Goal: Communication & Community: Answer question/provide support

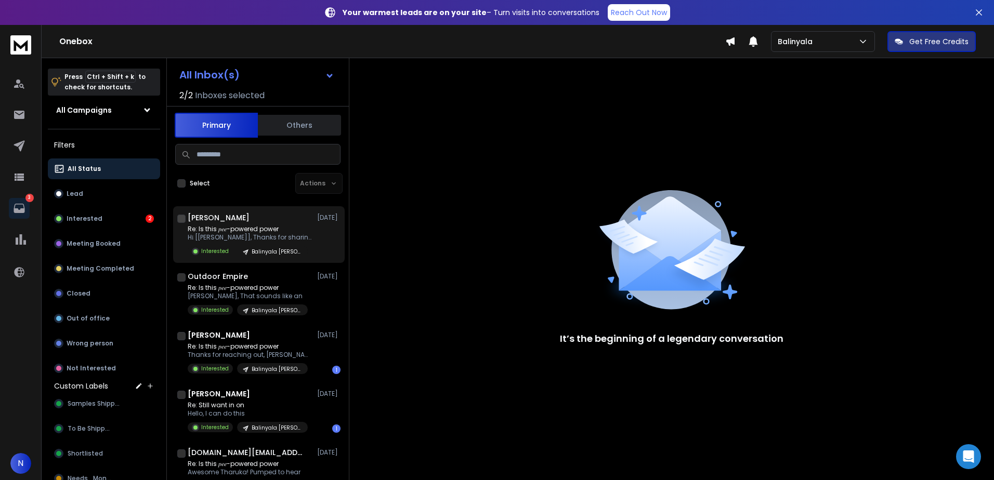
click at [290, 233] on p "Re: Is this 𝑝𝑒𝑒-powered power" at bounding box center [250, 229] width 125 height 8
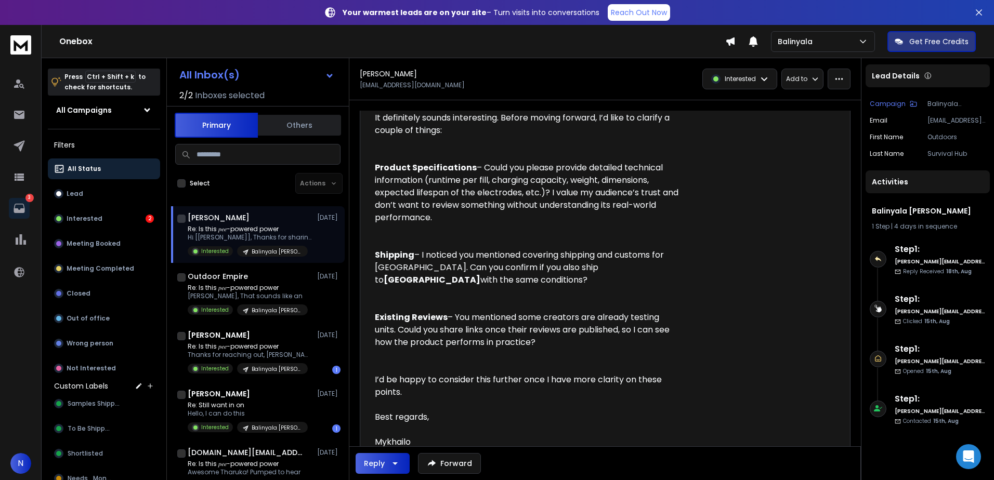
scroll to position [151, 0]
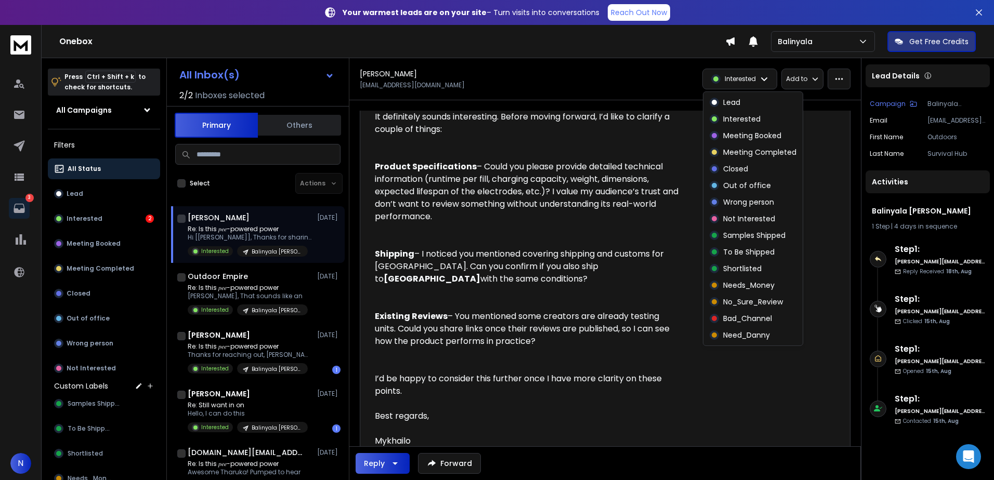
click at [743, 74] on div "Interested" at bounding box center [740, 79] width 74 height 20
click at [765, 328] on div "Need_Danny" at bounding box center [753, 335] width 95 height 17
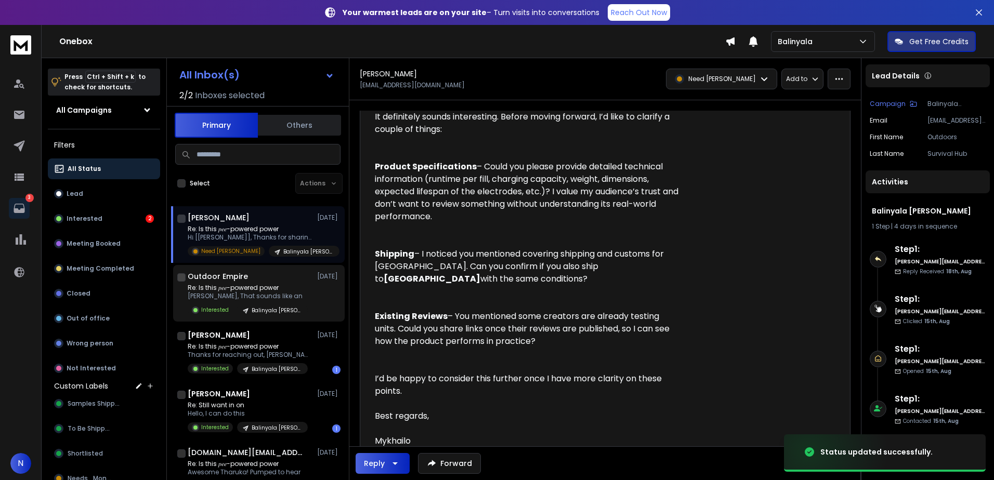
click at [271, 294] on p "[PERSON_NAME], That sounds like an" at bounding box center [248, 296] width 120 height 8
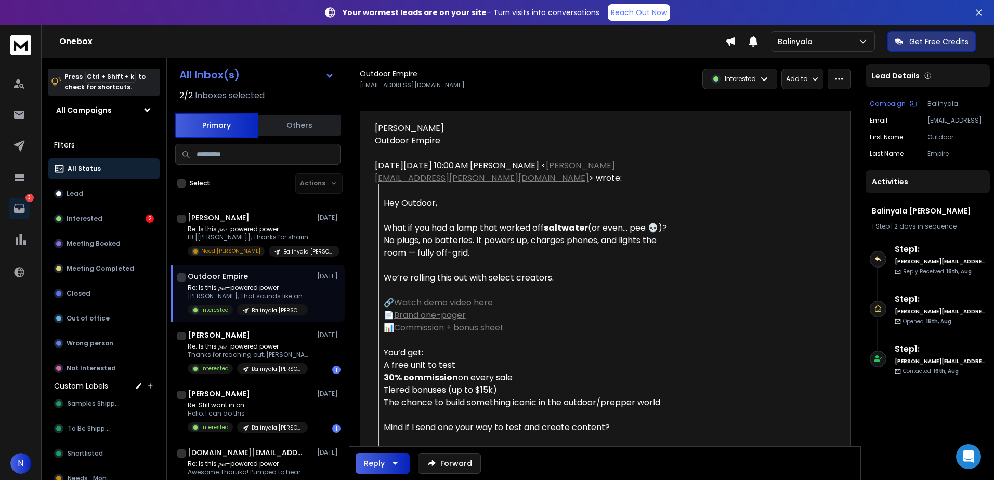
scroll to position [0, 0]
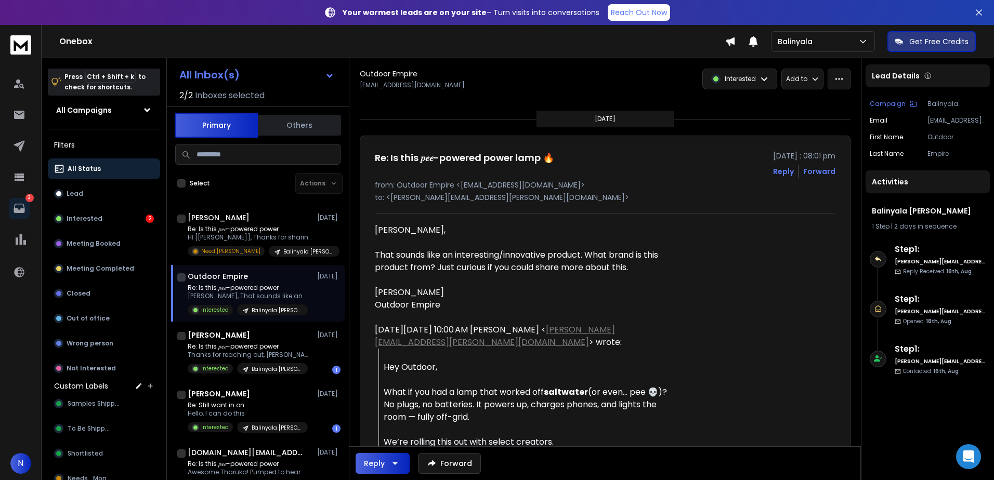
drag, startPoint x: 373, startPoint y: 460, endPoint x: 383, endPoint y: 455, distance: 10.9
click at [373, 460] on div "Reply" at bounding box center [374, 464] width 21 height 10
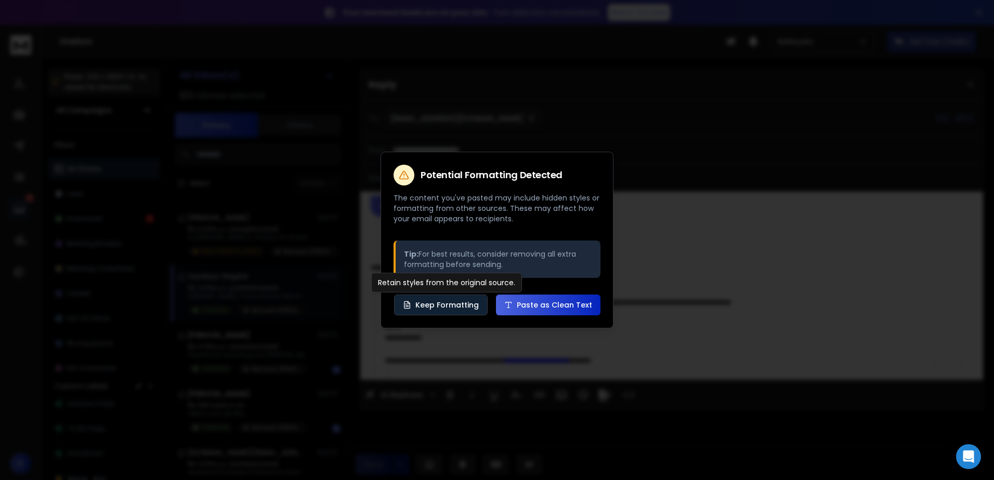
click at [444, 310] on button "Keep Formatting" at bounding box center [441, 305] width 94 height 21
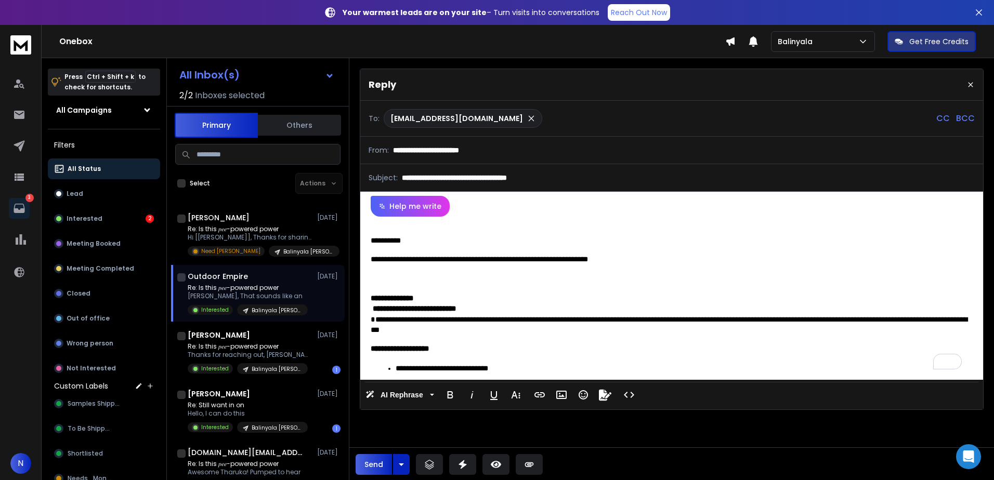
click at [401, 239] on span "**********" at bounding box center [386, 240] width 30 height 7
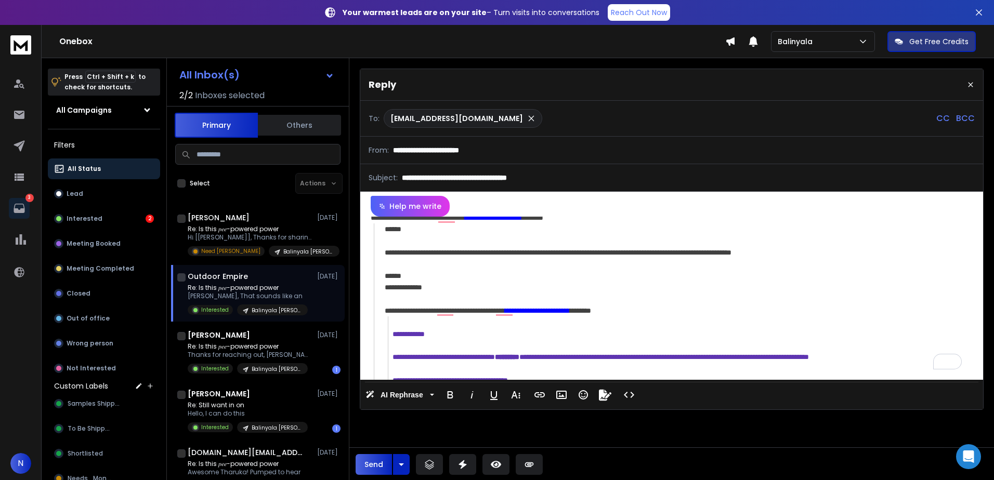
scroll to position [694, 0]
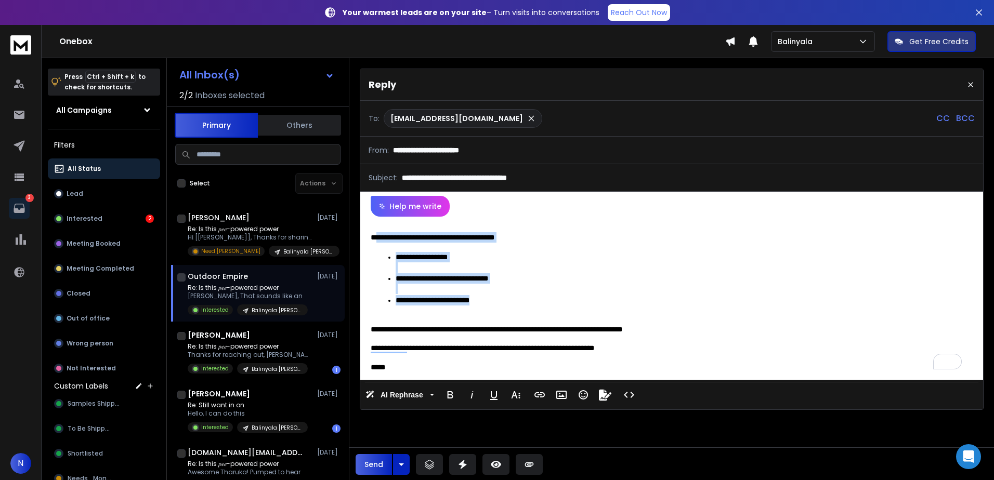
drag, startPoint x: 493, startPoint y: 298, endPoint x: 377, endPoint y: 238, distance: 130.9
click at [377, 238] on b "**********" at bounding box center [670, 68] width 599 height 608
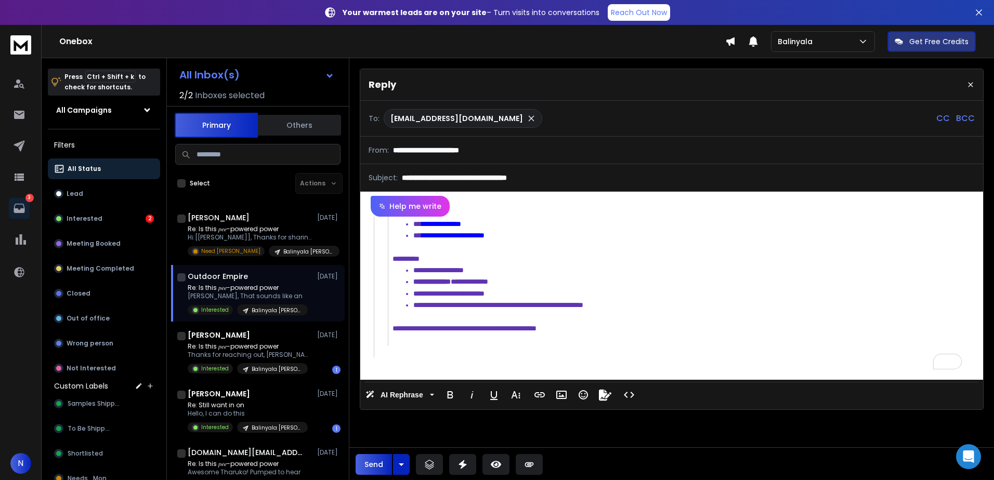
click at [380, 468] on button "Send" at bounding box center [374, 464] width 36 height 21
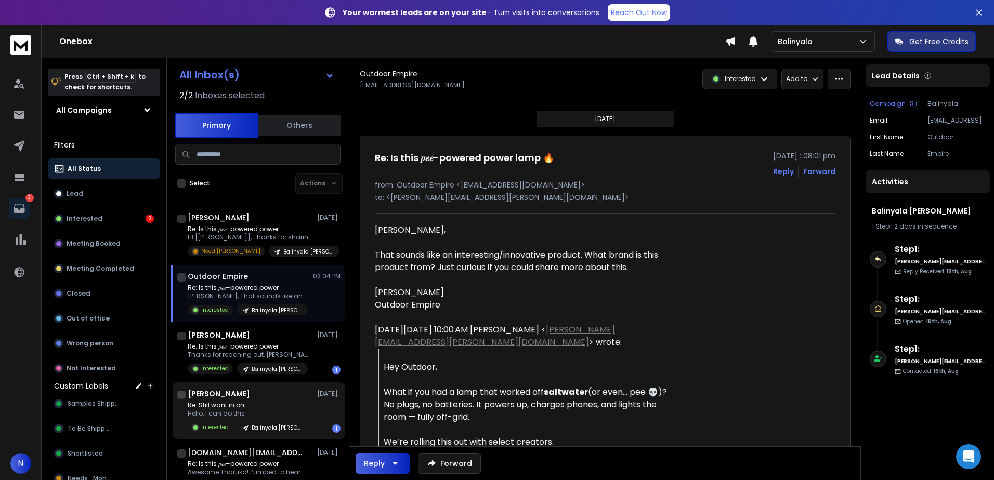
click at [272, 417] on p "Hello, I can do this" at bounding box center [248, 414] width 120 height 8
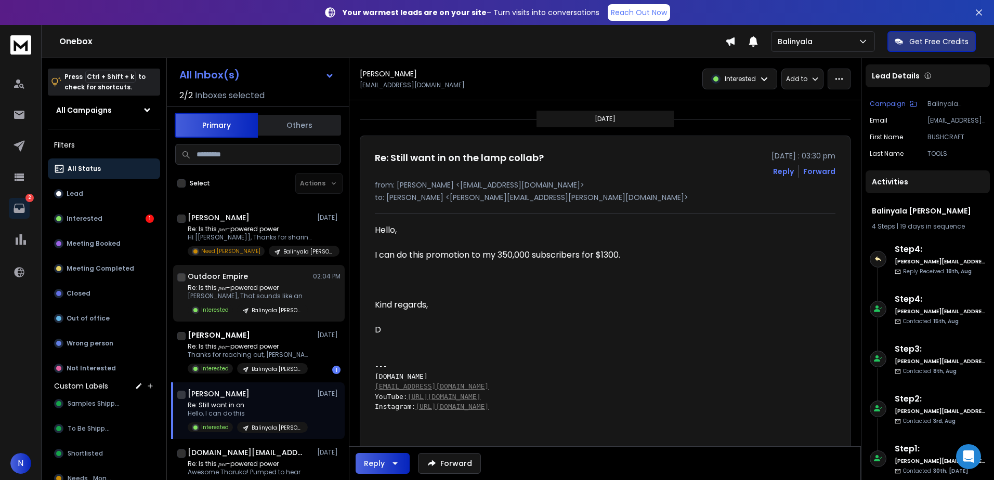
click at [264, 290] on p "Re: Is this 𝑝𝑒𝑒-powered power" at bounding box center [248, 288] width 120 height 8
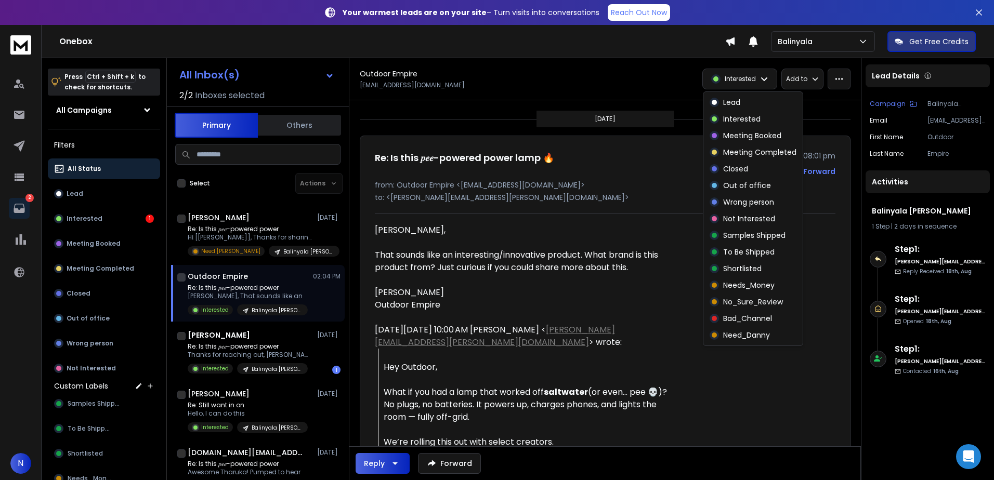
click at [769, 79] on div "Interested" at bounding box center [740, 79] width 74 height 20
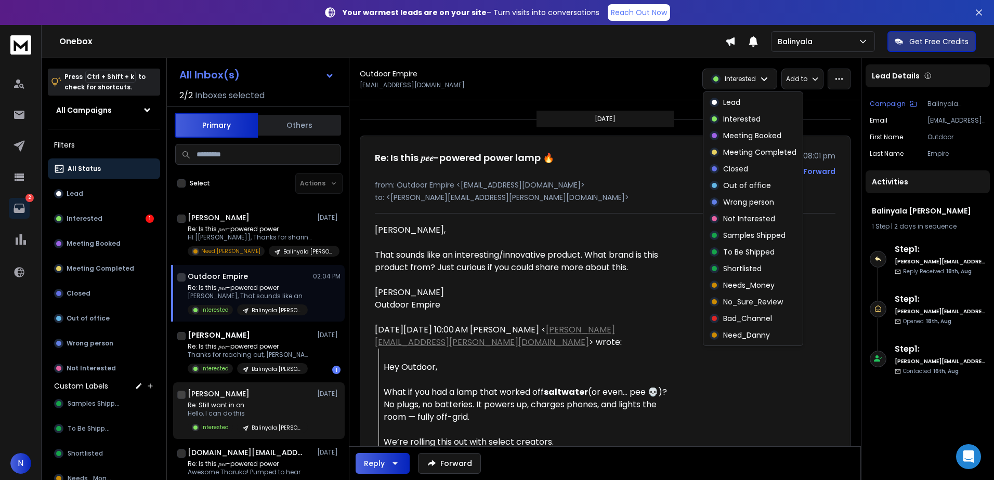
click at [245, 408] on p "Re: Still want in on" at bounding box center [248, 405] width 120 height 8
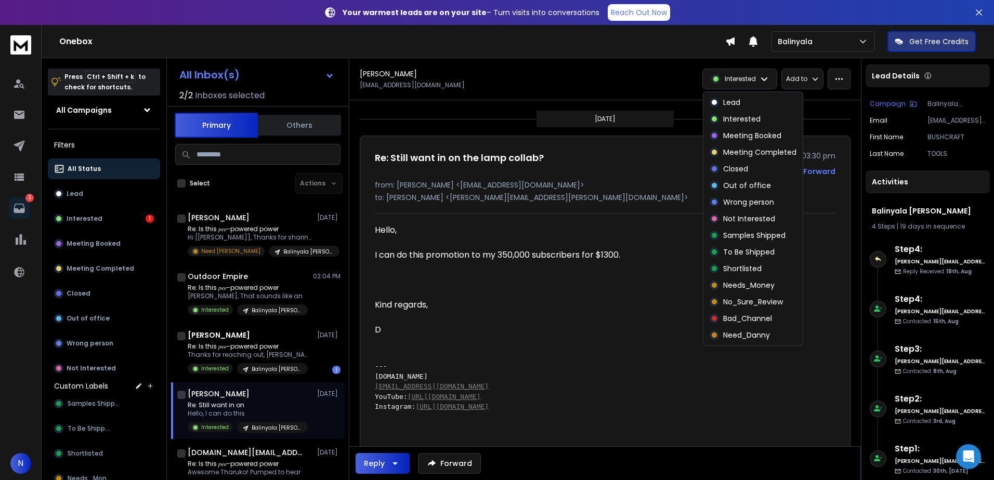
click at [757, 74] on div "Interested" at bounding box center [740, 79] width 74 height 20
click at [755, 287] on p "Needs_Money" at bounding box center [748, 285] width 51 height 10
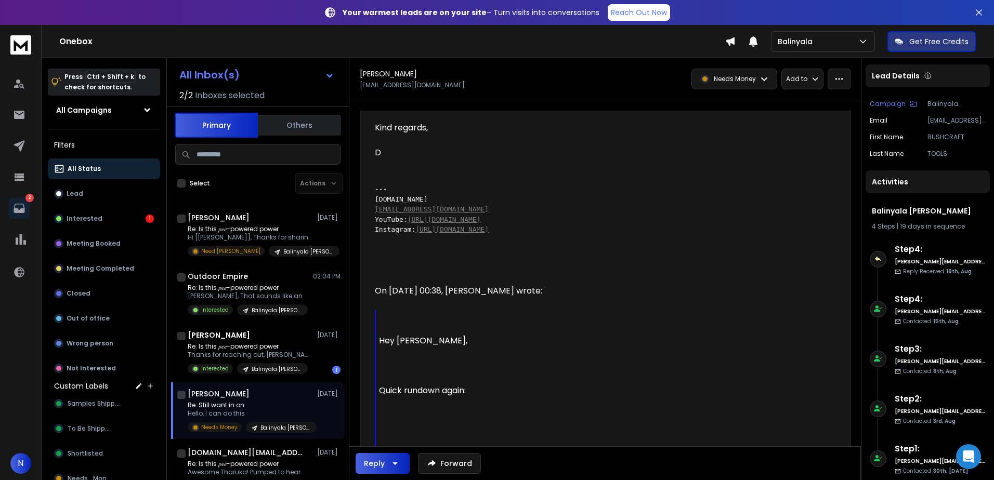
scroll to position [0, 0]
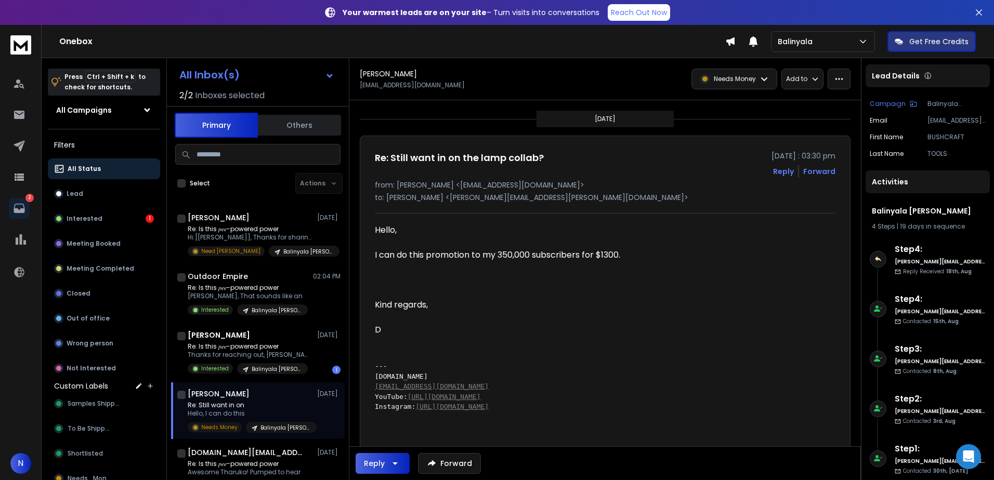
click at [371, 466] on div "Reply" at bounding box center [374, 464] width 21 height 10
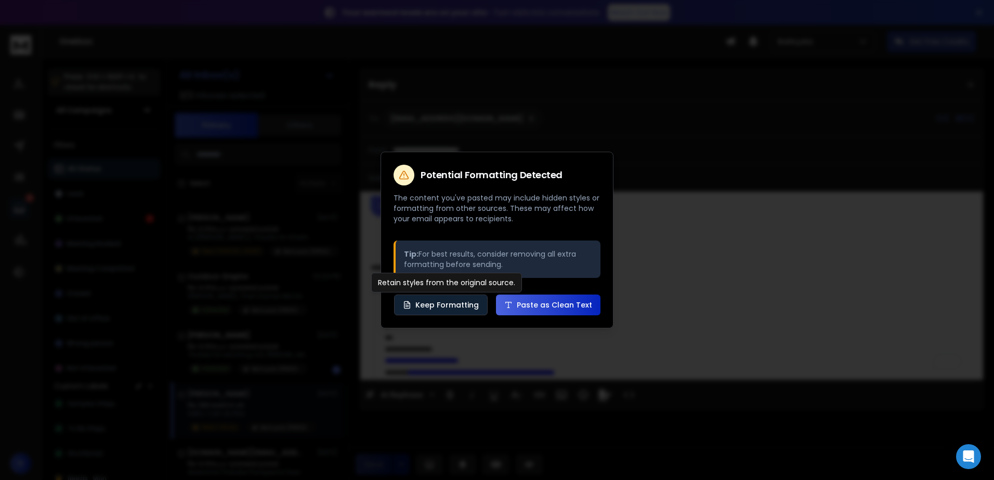
click at [447, 298] on button "Keep Formatting" at bounding box center [441, 305] width 94 height 21
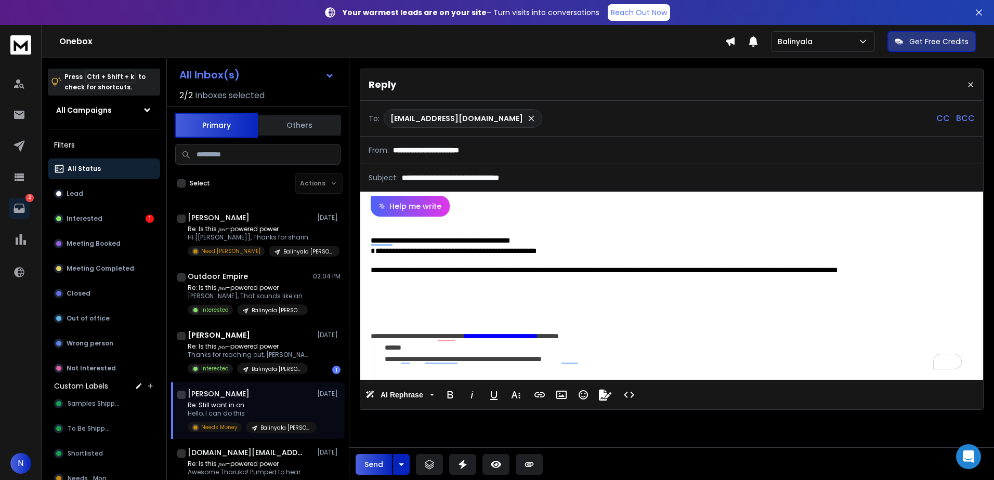
click at [367, 462] on button "Send" at bounding box center [374, 464] width 36 height 21
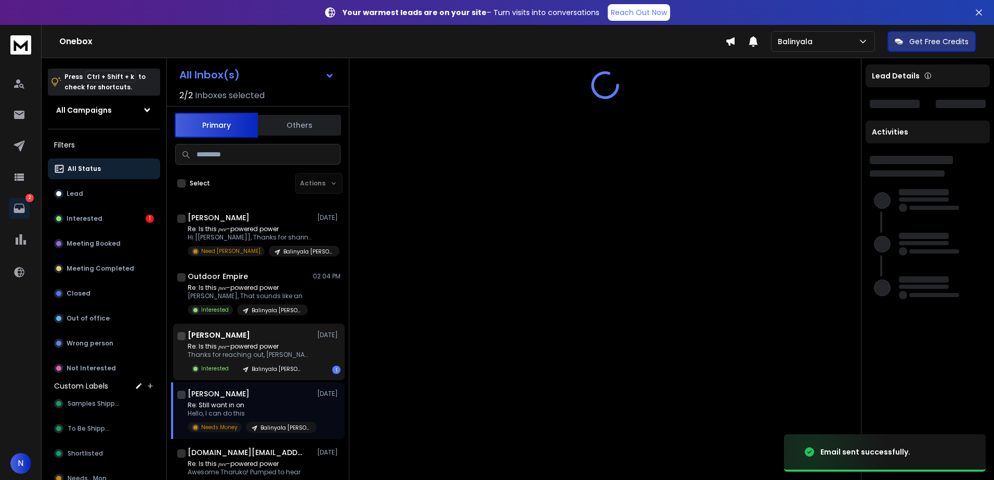
click at [253, 340] on div "[PERSON_NAME] [DATE]" at bounding box center [264, 335] width 153 height 10
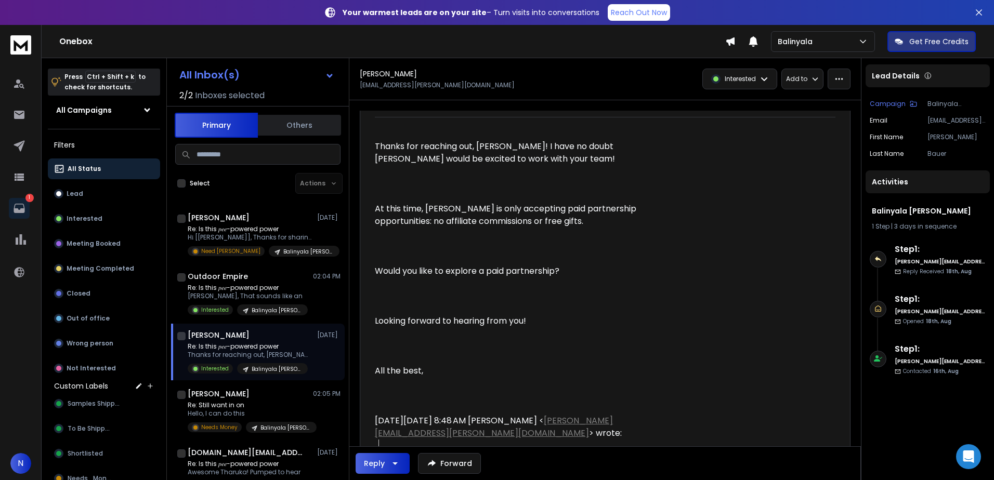
scroll to position [109, 0]
click at [364, 461] on div "Reply" at bounding box center [374, 464] width 21 height 10
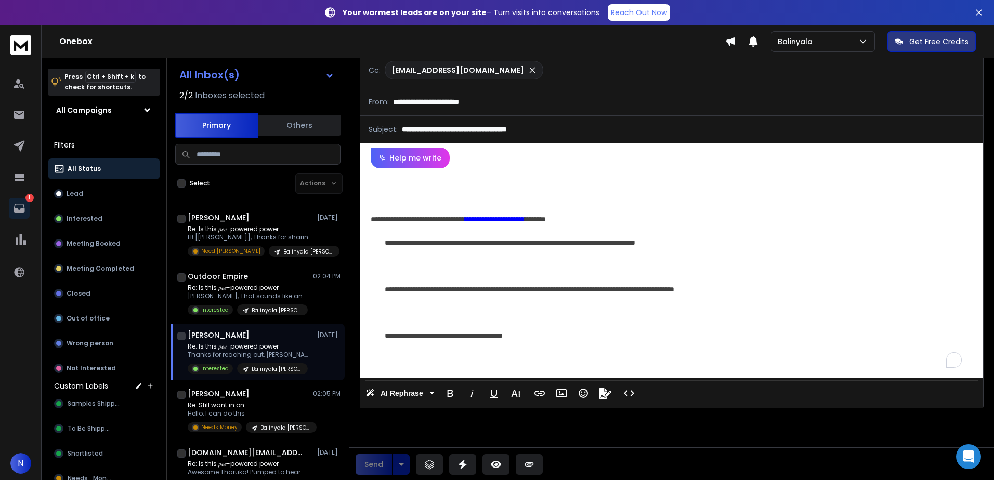
scroll to position [0, 0]
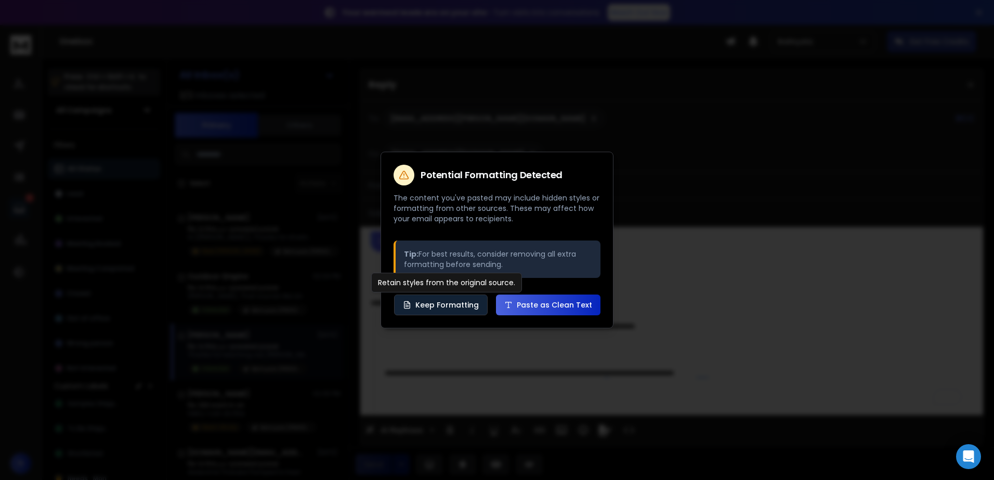
click at [445, 315] on button "Keep Formatting" at bounding box center [441, 305] width 94 height 21
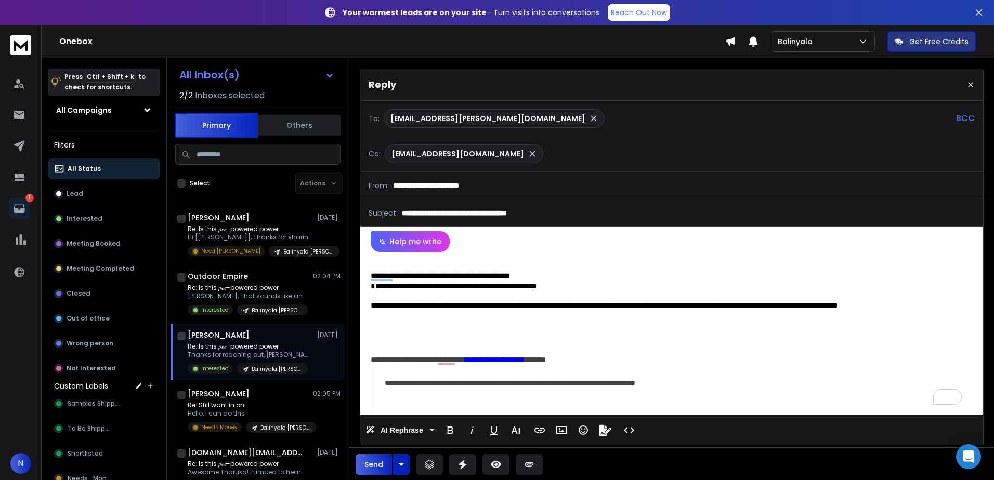
click at [364, 460] on button "Send" at bounding box center [374, 464] width 36 height 21
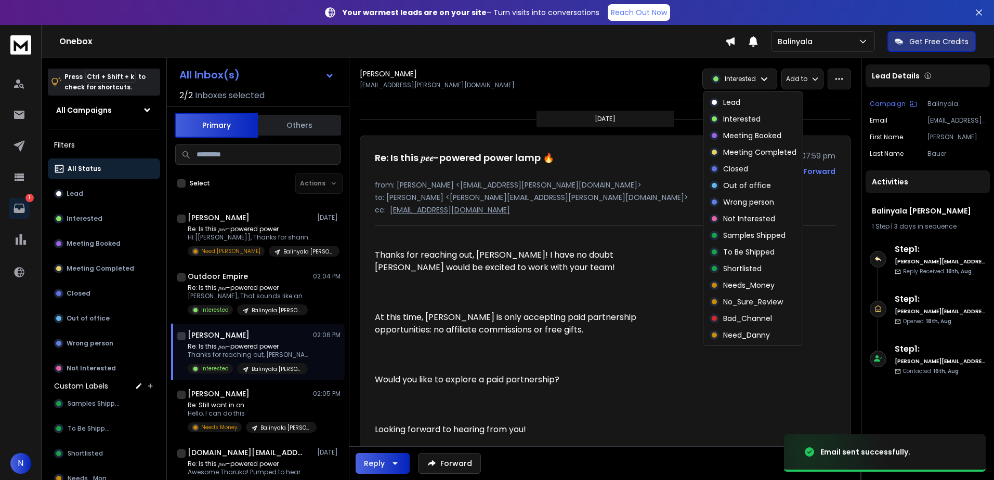
click at [753, 79] on p "Interested" at bounding box center [740, 79] width 31 height 8
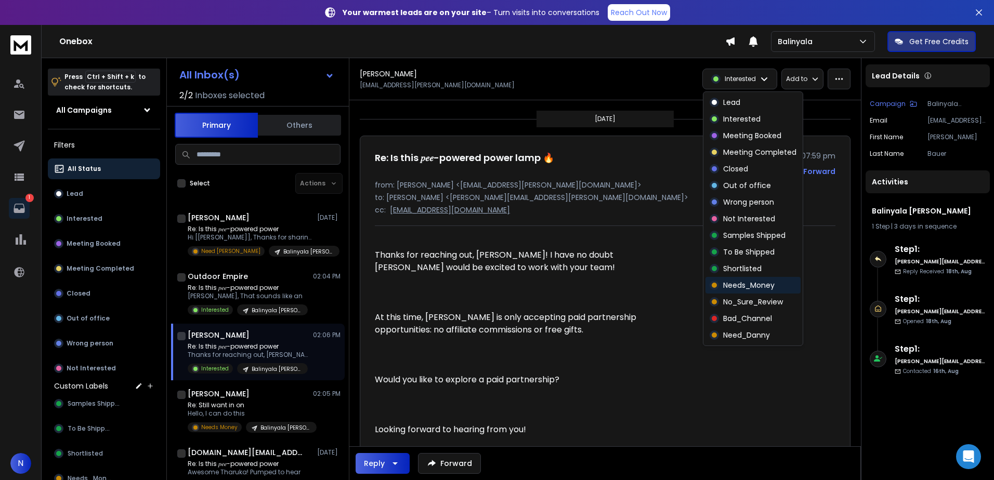
click at [767, 285] on p "Needs_Money" at bounding box center [748, 285] width 51 height 10
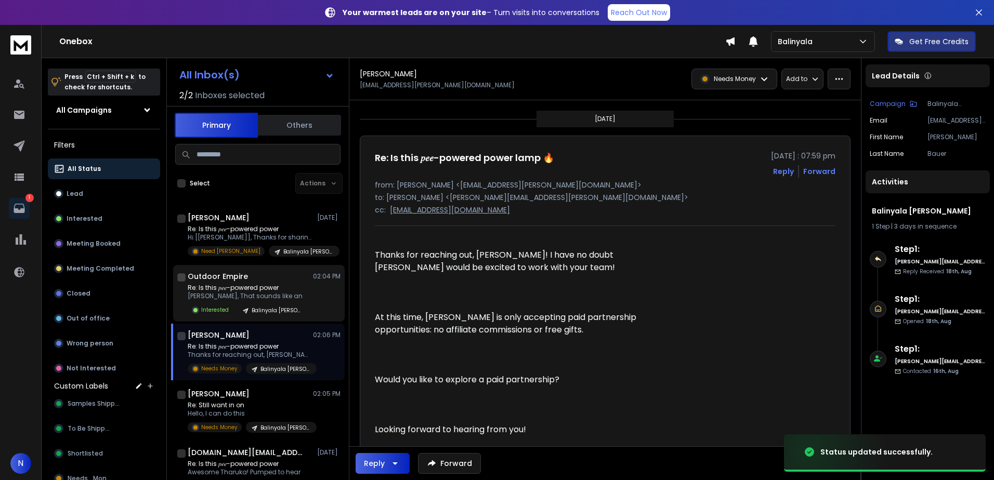
click at [254, 298] on p "[PERSON_NAME], That sounds like an" at bounding box center [248, 296] width 120 height 8
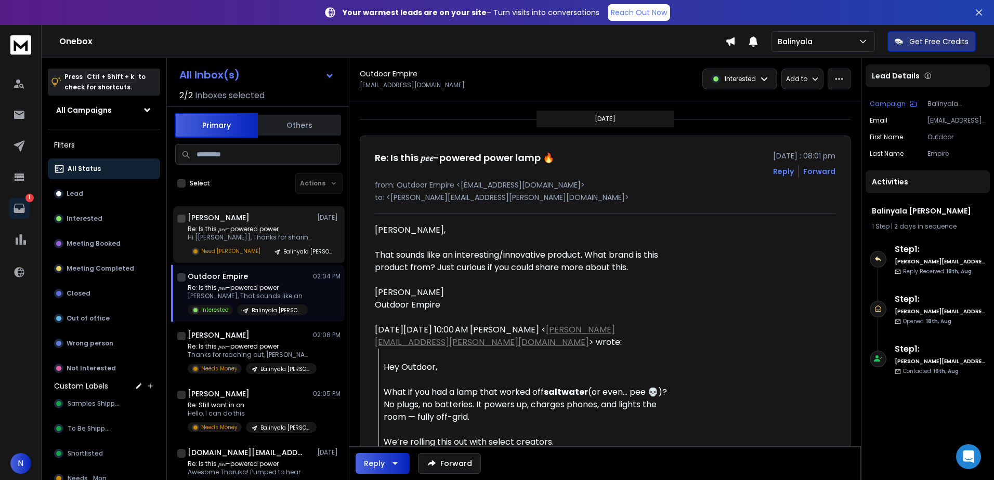
click at [257, 227] on p "Re: Is this 𝑝𝑒𝑒-powered power" at bounding box center [250, 229] width 125 height 8
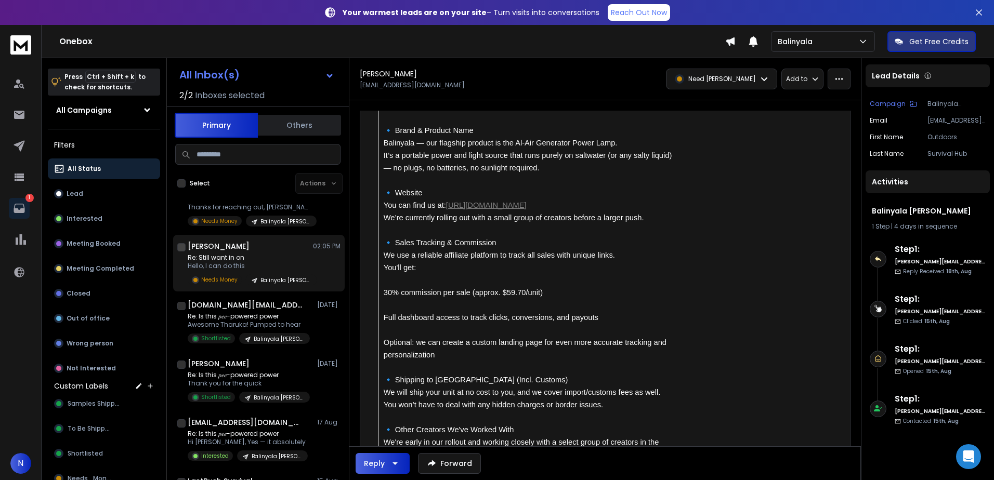
scroll to position [148, 0]
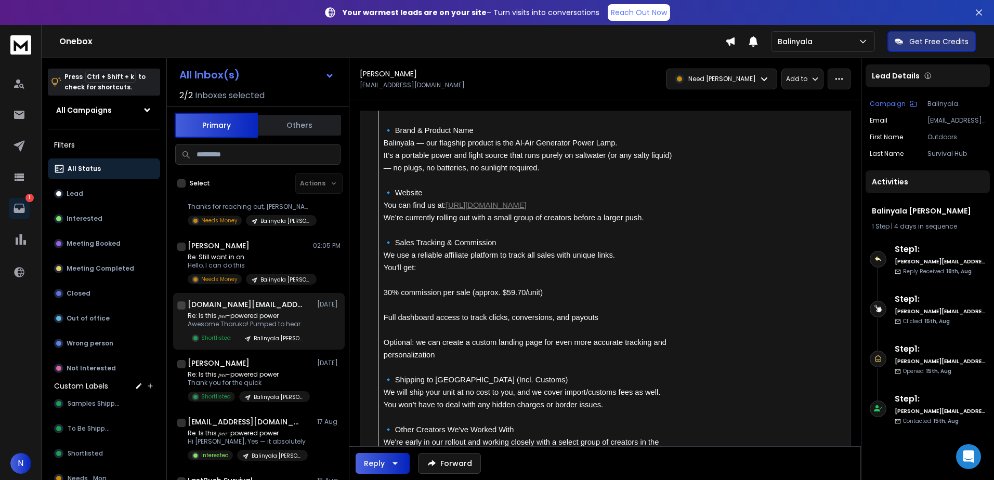
click at [290, 315] on p "Re: Is this 𝑝𝑒𝑒-powered power" at bounding box center [249, 316] width 122 height 8
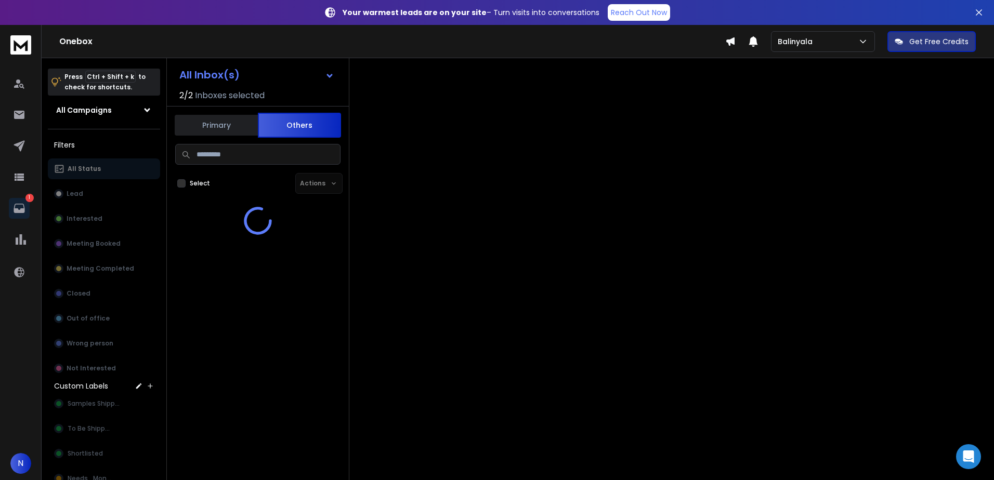
click at [297, 121] on button "Others" at bounding box center [299, 125] width 83 height 25
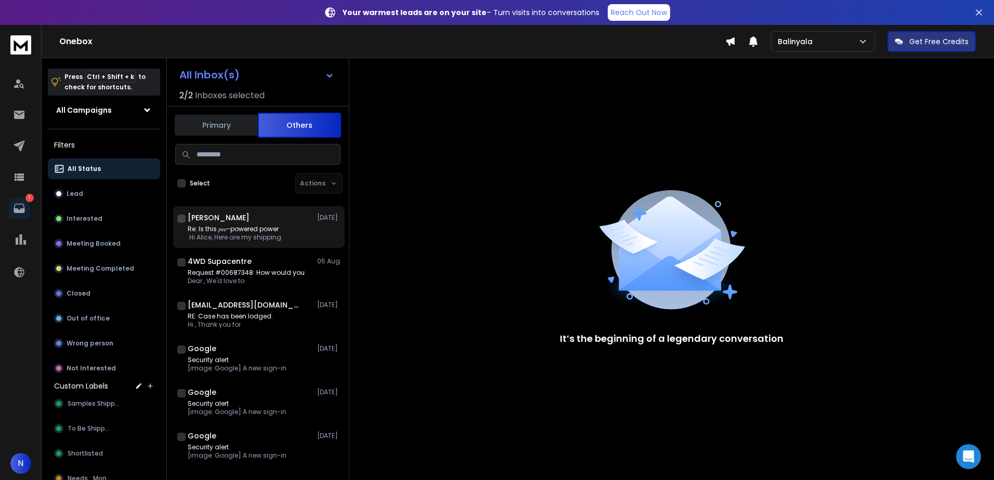
click at [290, 231] on div "Re: Is this 𝑝𝑒𝑒-powered power ﻿ ﻿Hi [PERSON_NAME], Here are my shipping" at bounding box center [264, 233] width 153 height 17
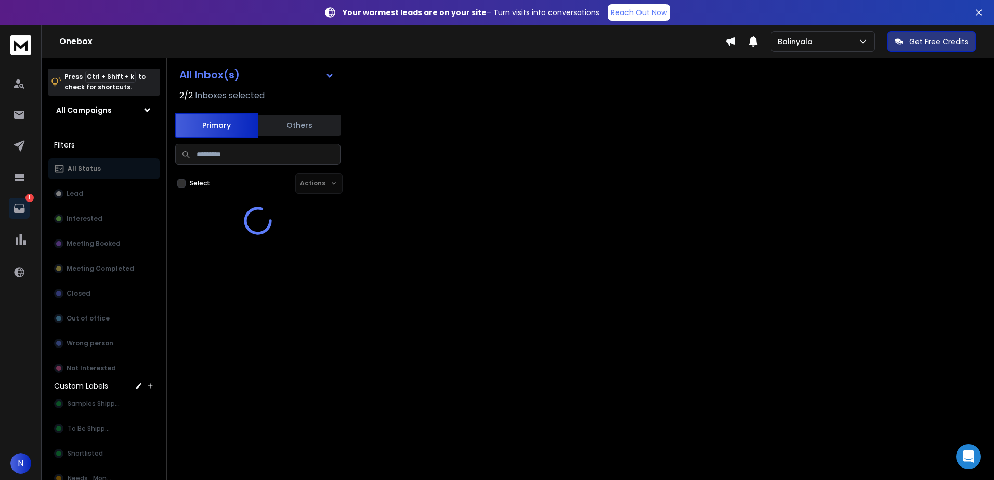
click at [223, 126] on button "Primary" at bounding box center [216, 125] width 83 height 25
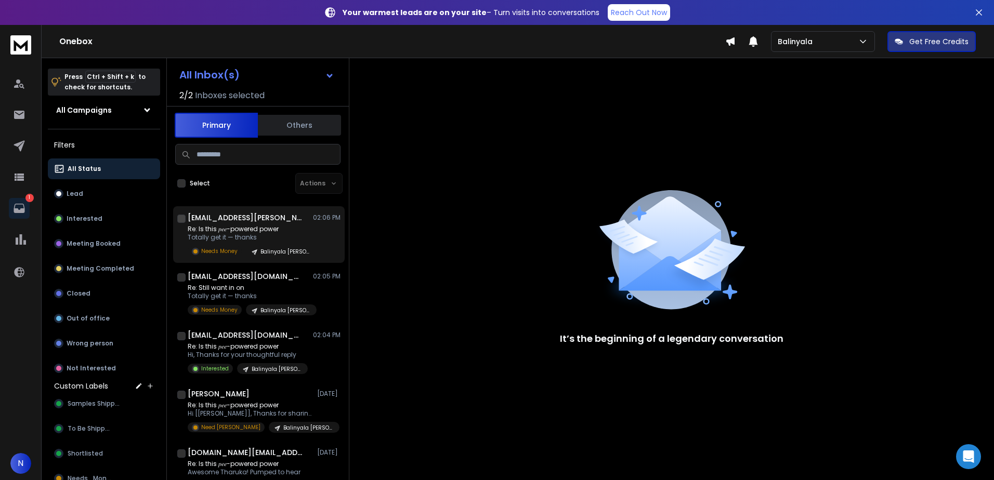
click at [258, 236] on p "Totally get it — thanks" at bounding box center [250, 237] width 125 height 8
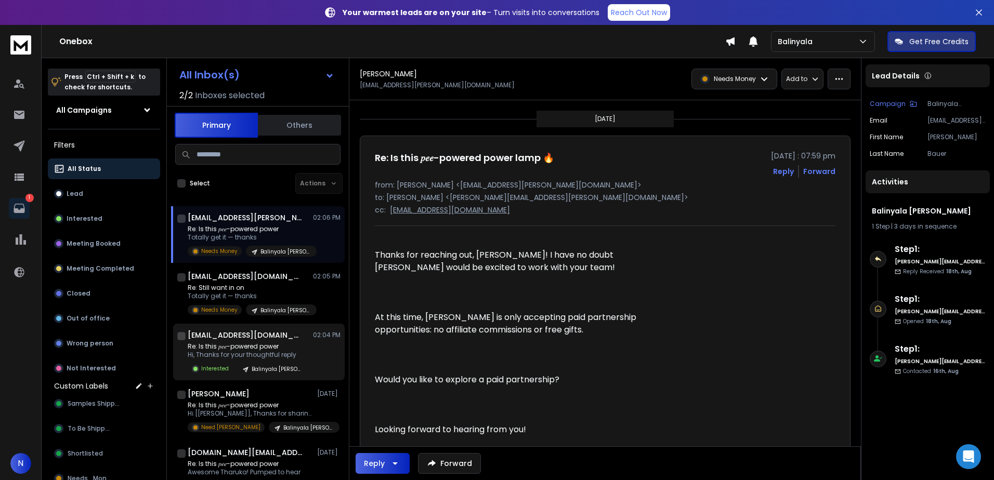
click at [282, 359] on p "Hi, Thanks for your thoughtful reply" at bounding box center [248, 355] width 120 height 8
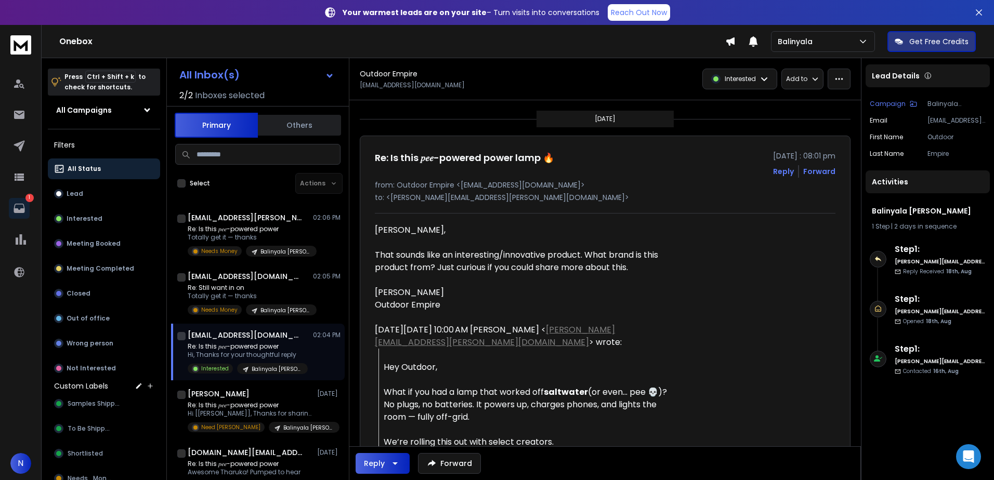
click at [272, 350] on p "Re: Is this 𝑝𝑒𝑒-powered power" at bounding box center [248, 347] width 120 height 8
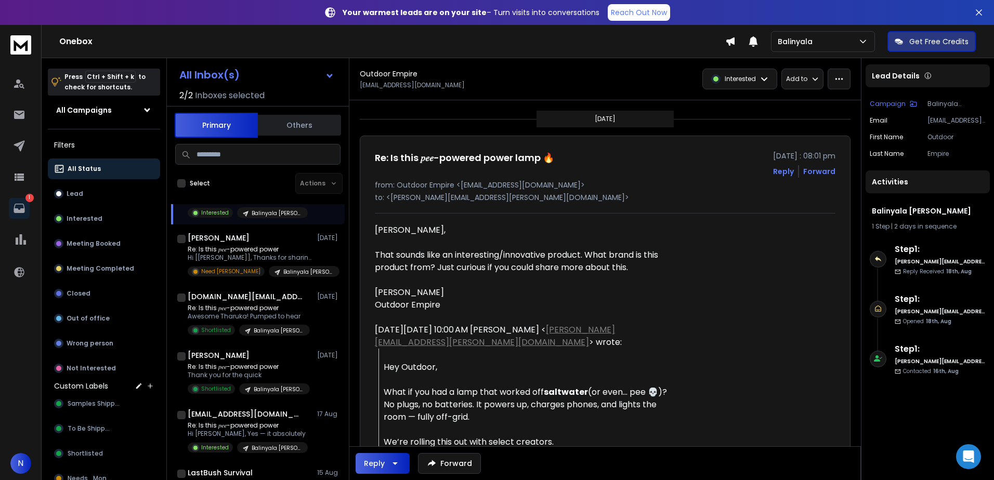
scroll to position [0, 0]
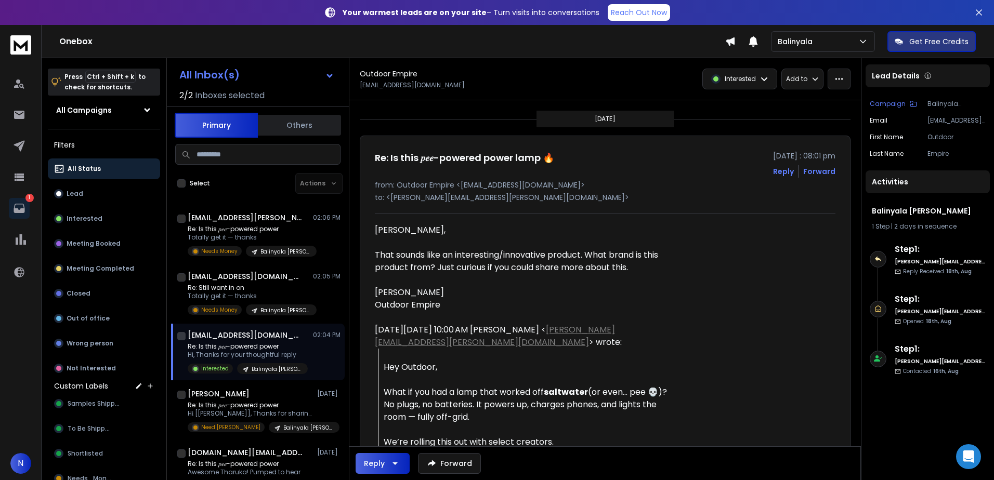
click at [253, 346] on p "Re: Is this 𝑝𝑒𝑒-powered power" at bounding box center [248, 347] width 120 height 8
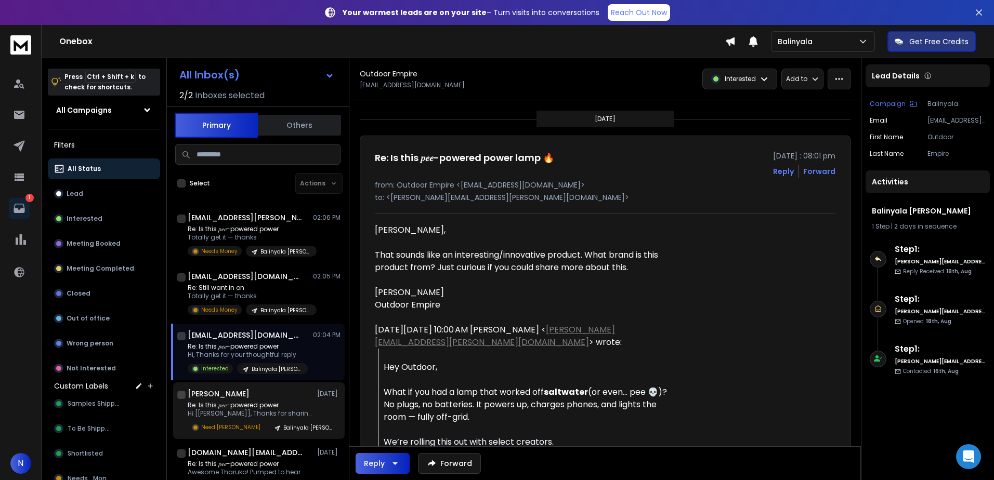
click at [289, 406] on p "Re: Is this 𝑝𝑒𝑒-powered power" at bounding box center [250, 405] width 125 height 8
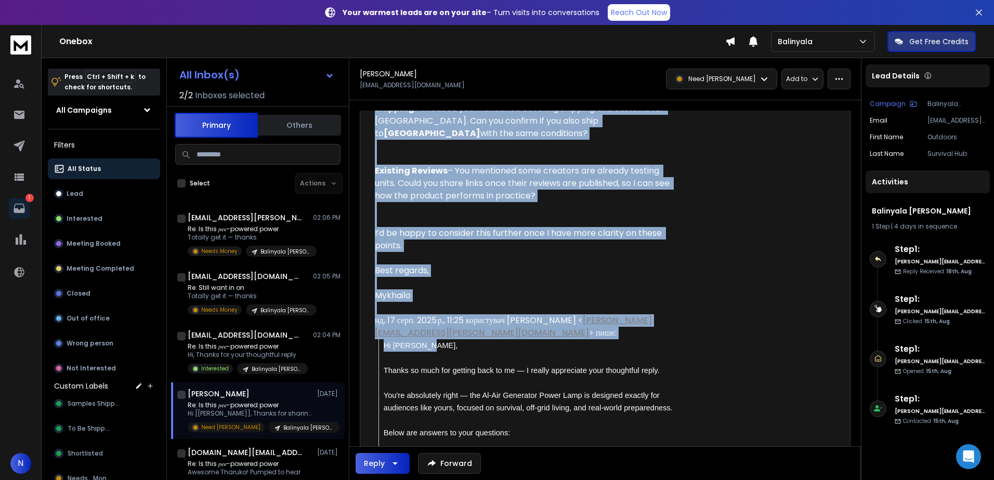
scroll to position [296, 0]
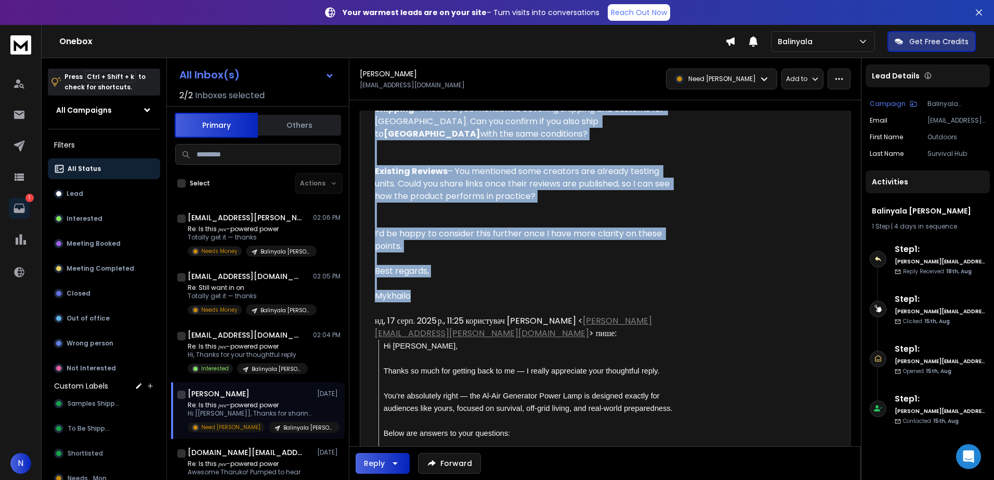
drag, startPoint x: 376, startPoint y: 231, endPoint x: 416, endPoint y: 295, distance: 75.4
click at [416, 295] on div "Hі [[PERSON_NAME]], Thanks for sharing more details about the Al-Air Generator …" at bounding box center [527, 115] width 304 height 374
copy div "Hі [[PERSON_NAME]], Thanks for sharing more details about the Al-Air Generator …"
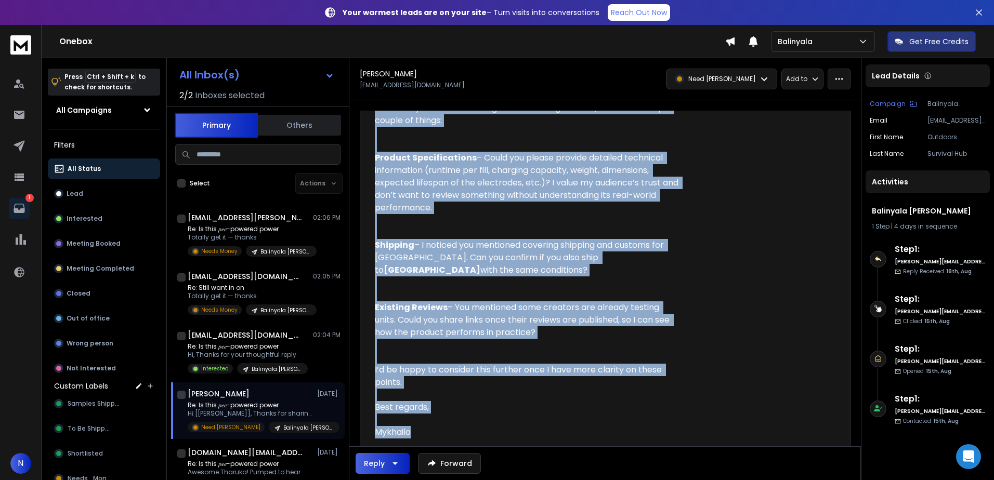
scroll to position [140, 0]
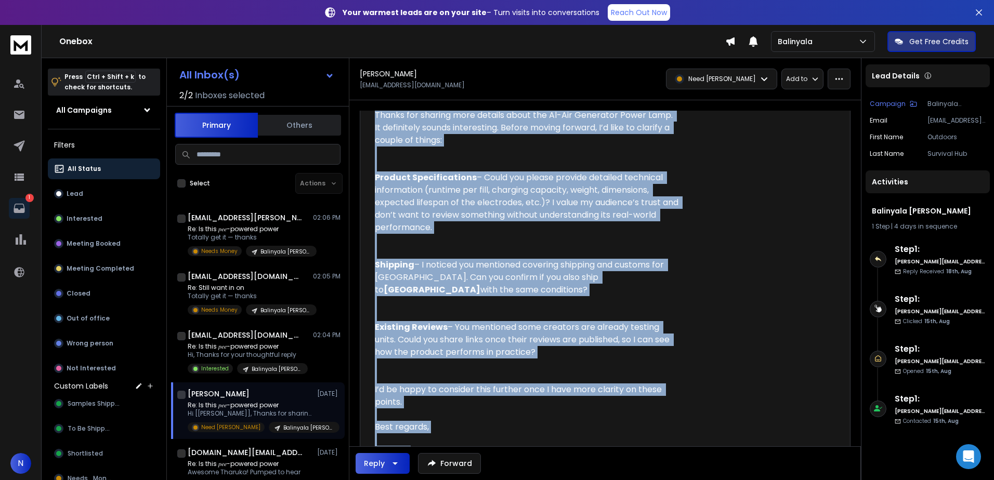
click at [608, 225] on p "Product Specifications – Could you please provide detailed technical informatio…" at bounding box center [527, 203] width 304 height 62
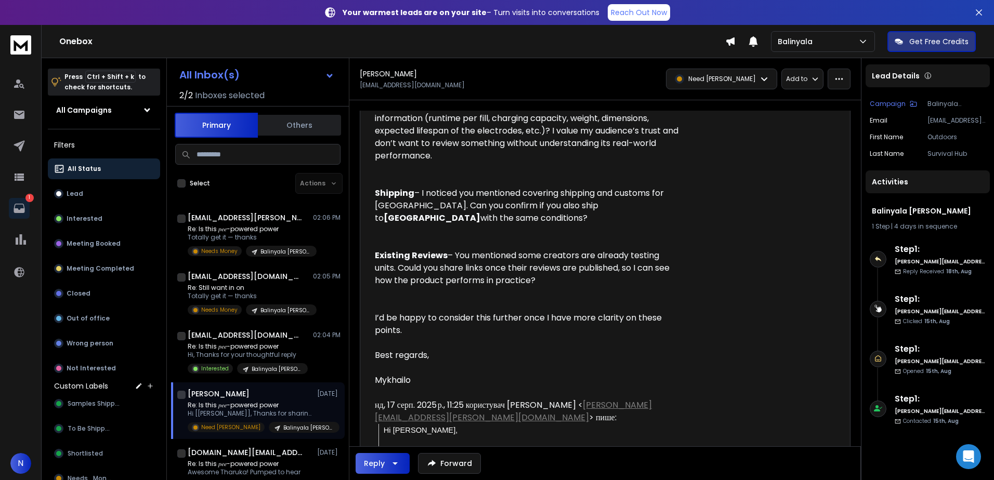
scroll to position [212, 0]
